Goal: Navigation & Orientation: Find specific page/section

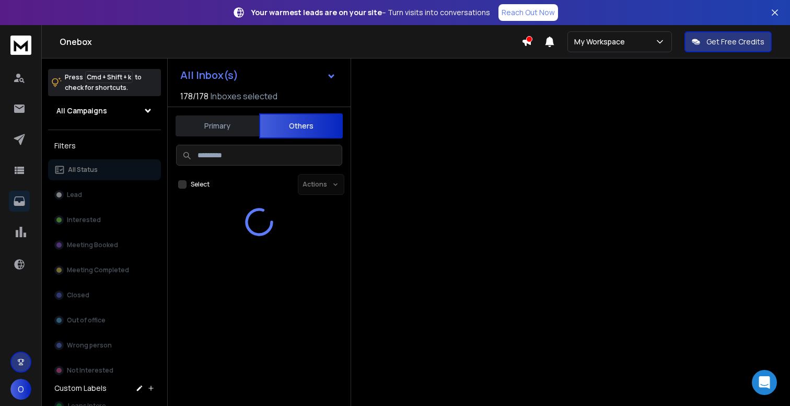
click at [260, 125] on button "Others" at bounding box center [301, 125] width 84 height 25
click at [225, 131] on button "Primary" at bounding box center [218, 125] width 84 height 23
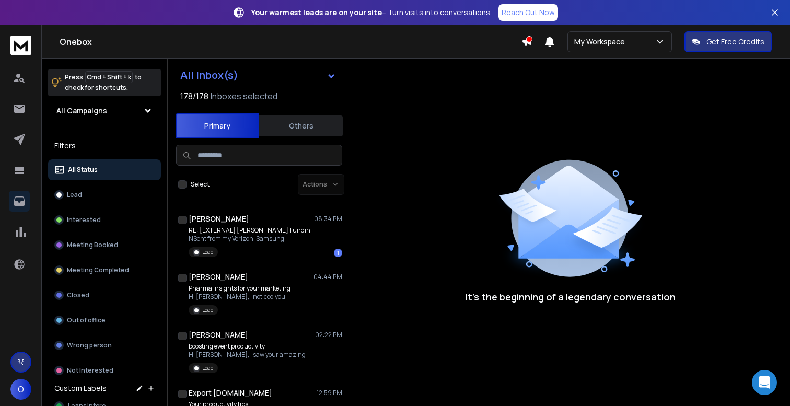
click at [225, 132] on button "Primary" at bounding box center [218, 125] width 84 height 25
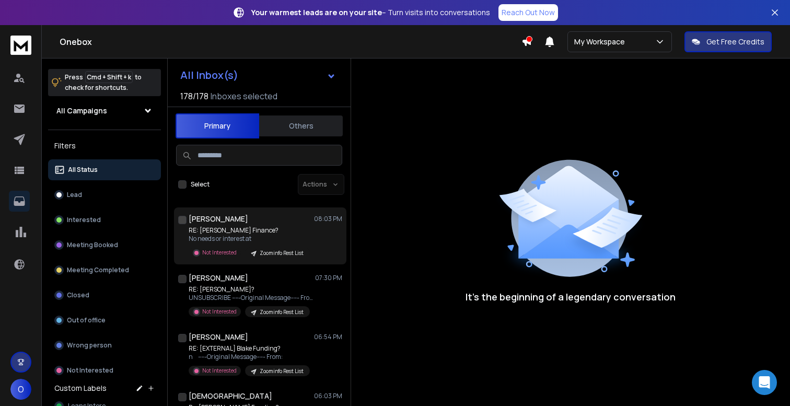
click at [300, 237] on p "No needs or interest at" at bounding box center [249, 239] width 121 height 8
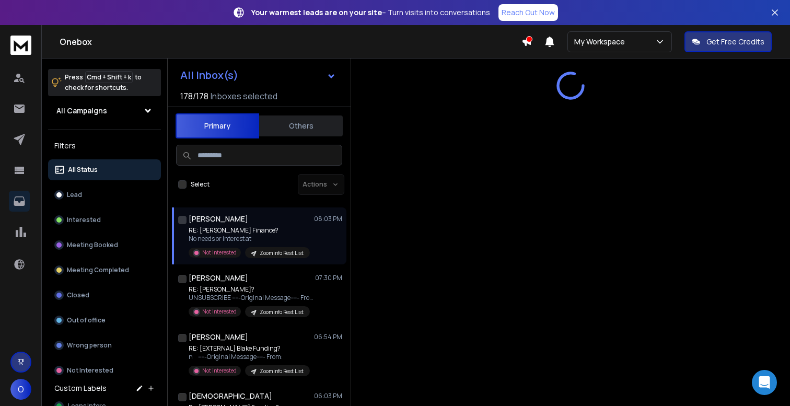
click at [300, 237] on p "No needs or interest at" at bounding box center [249, 239] width 121 height 8
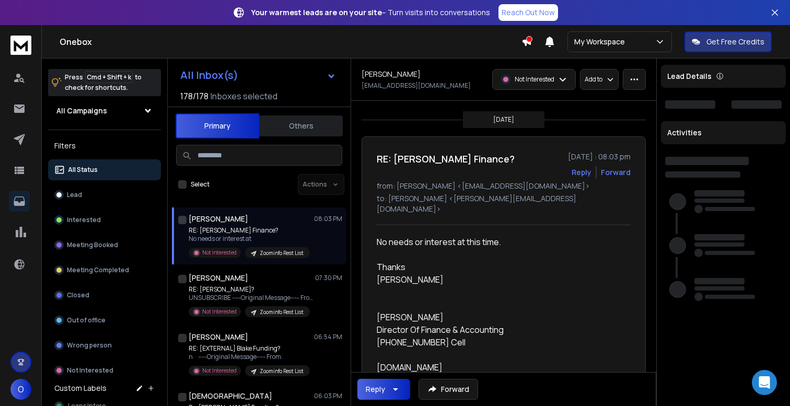
click at [296, 126] on button "Others" at bounding box center [301, 125] width 84 height 23
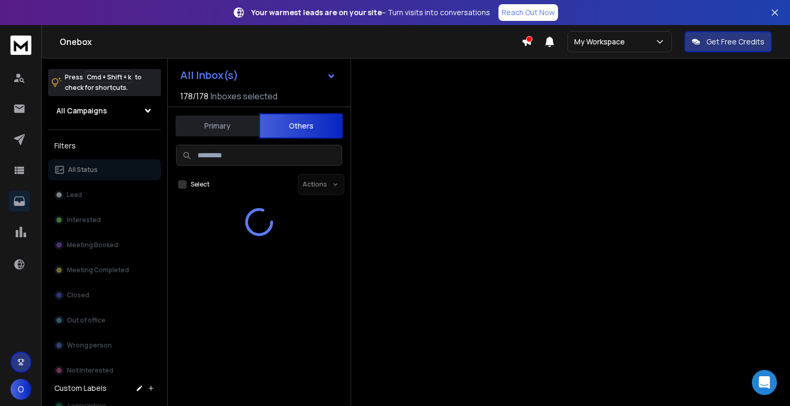
click at [296, 126] on button "Others" at bounding box center [301, 125] width 84 height 25
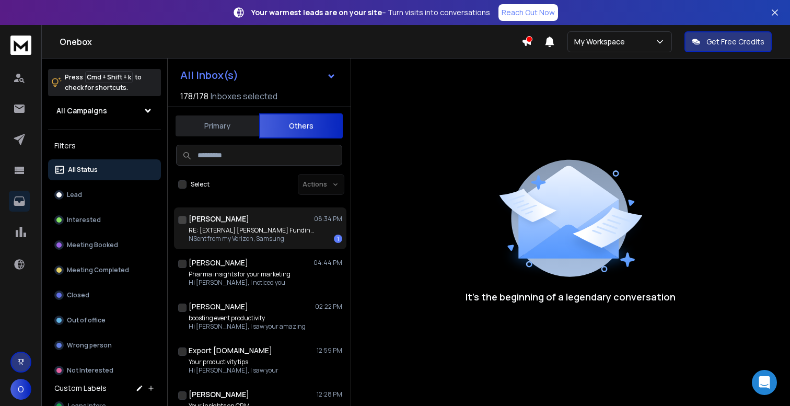
click at [237, 220] on h1 "[PERSON_NAME]" at bounding box center [219, 219] width 61 height 10
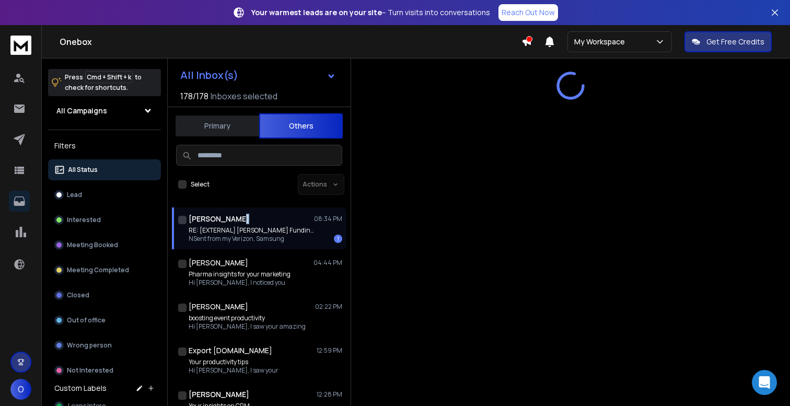
click at [237, 221] on h1 "[PERSON_NAME]" at bounding box center [219, 219] width 61 height 10
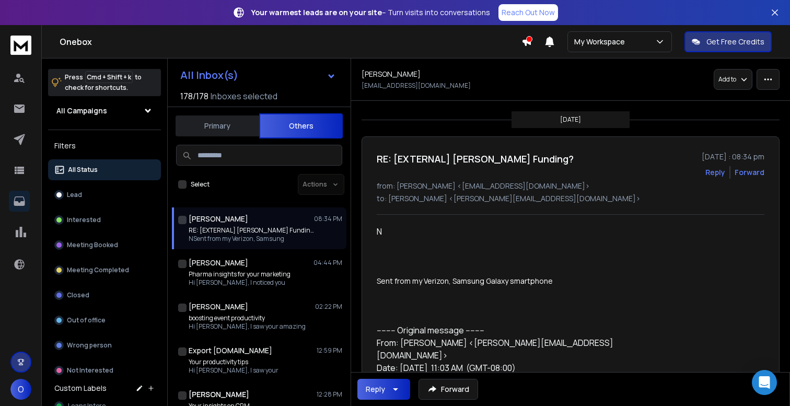
click at [209, 100] on div "178 / 178 Inboxes selected" at bounding box center [259, 96] width 158 height 13
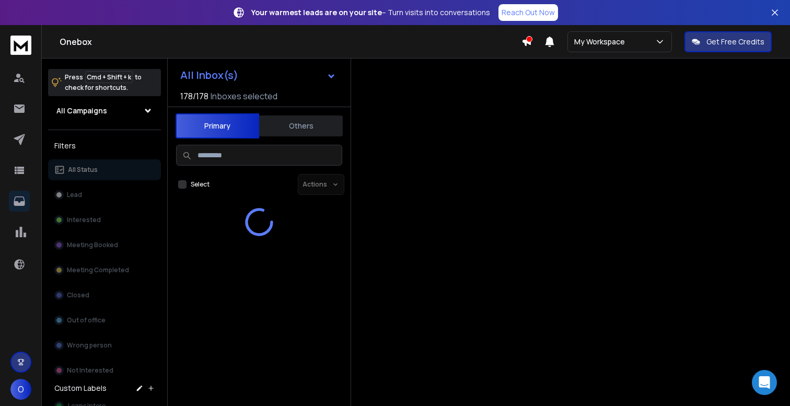
click at [214, 119] on button "Primary" at bounding box center [218, 125] width 84 height 25
